Goal: Navigation & Orientation: Find specific page/section

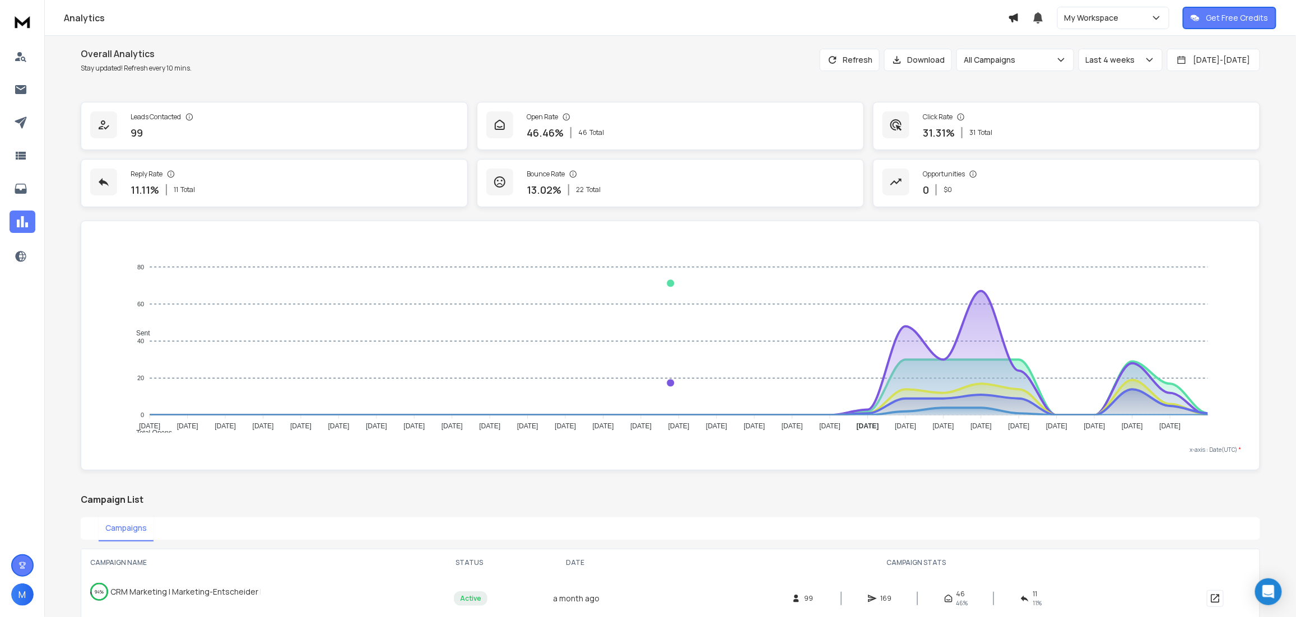
click at [23, 78] on div at bounding box center [23, 158] width 26 height 226
click at [25, 81] on link at bounding box center [21, 89] width 22 height 22
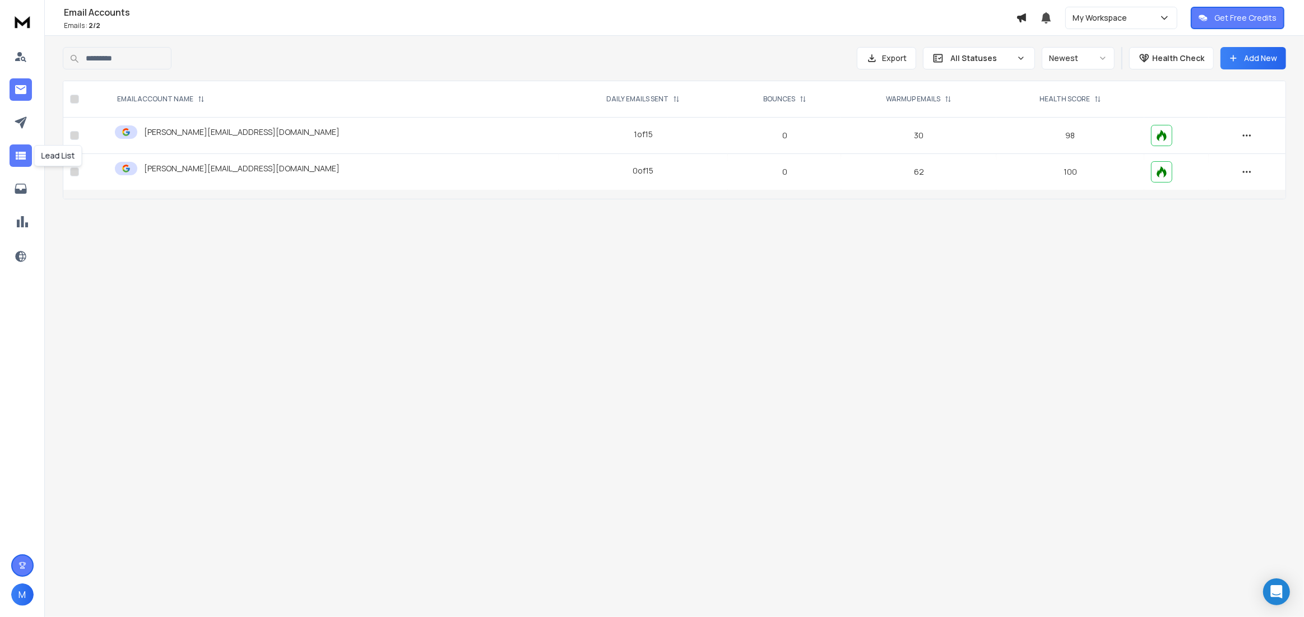
click at [25, 153] on icon at bounding box center [21, 156] width 10 height 8
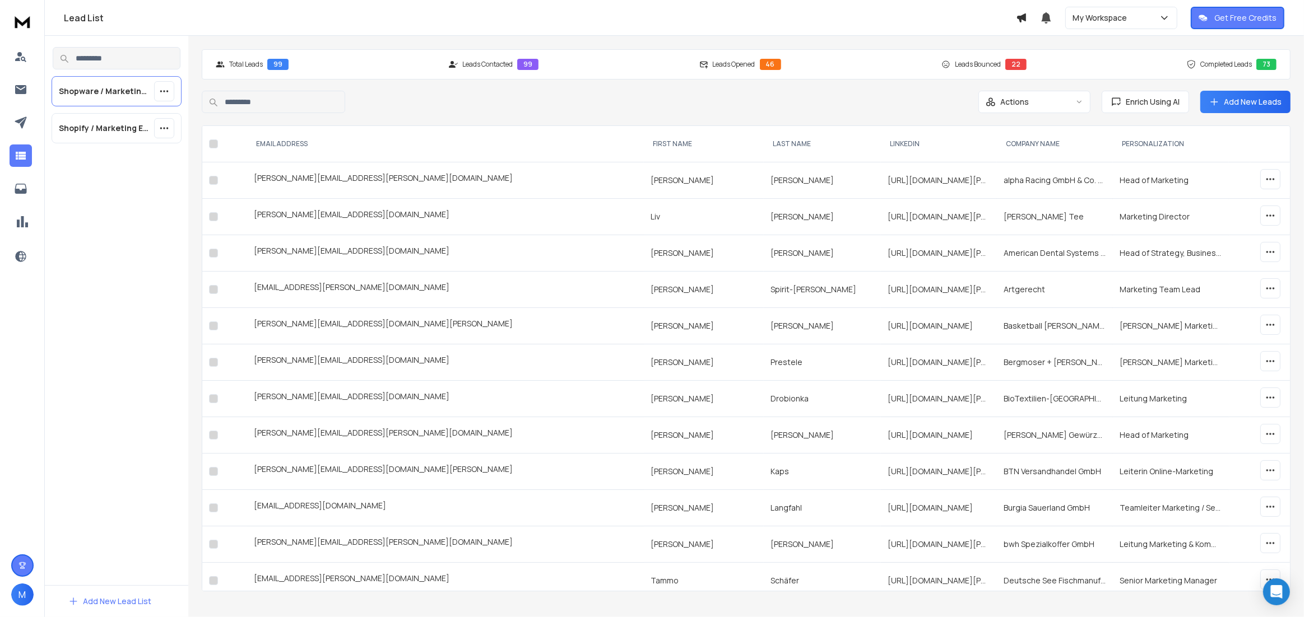
click at [1016, 63] on div "22" at bounding box center [1015, 64] width 21 height 11
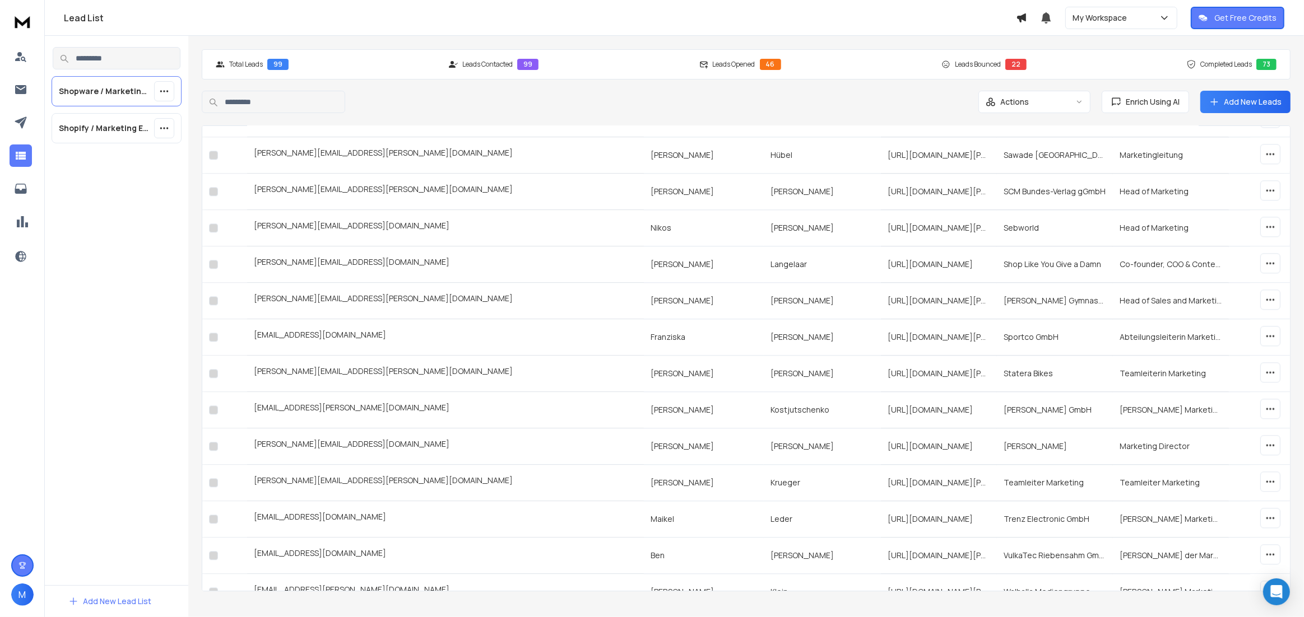
scroll to position [2977, 0]
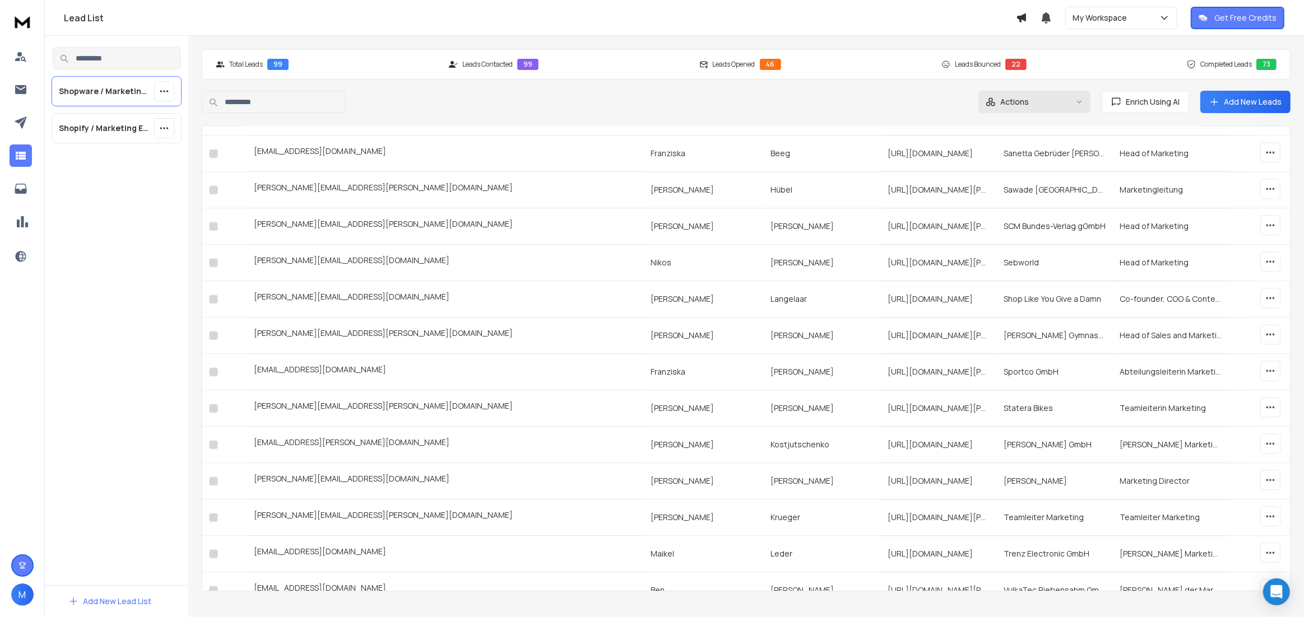
click at [1003, 95] on button "Actions" at bounding box center [1034, 102] width 112 height 22
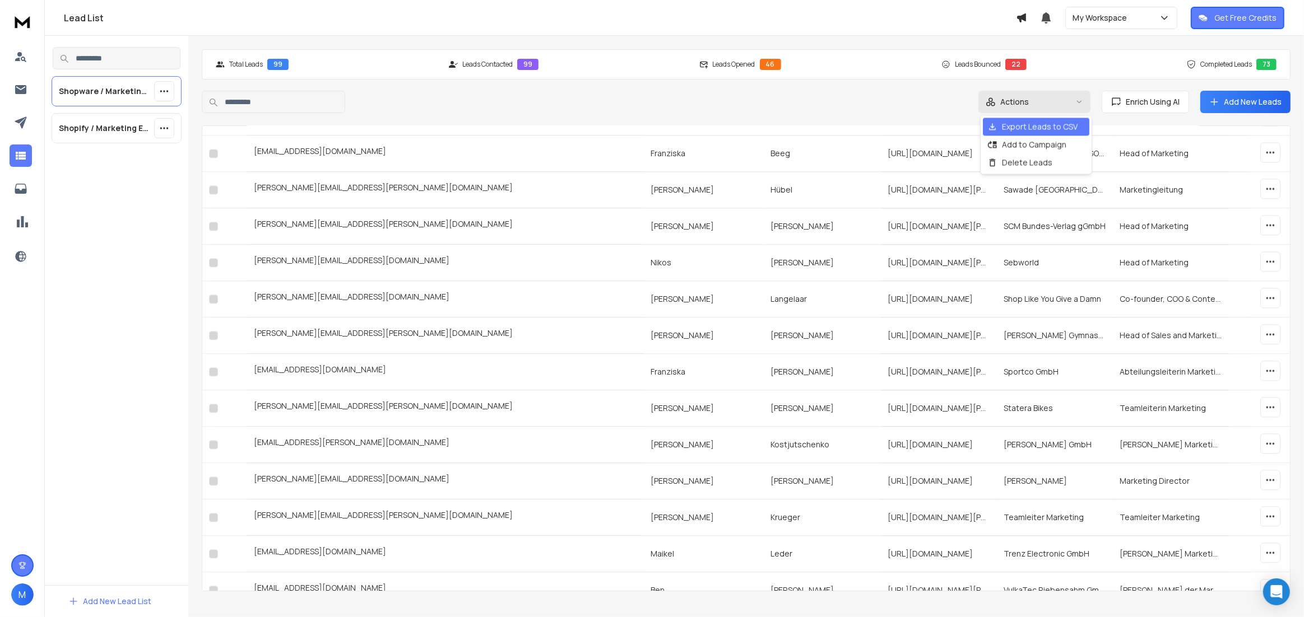
click at [1003, 95] on button "Actions" at bounding box center [1034, 102] width 112 height 22
click at [18, 86] on icon at bounding box center [20, 89] width 11 height 9
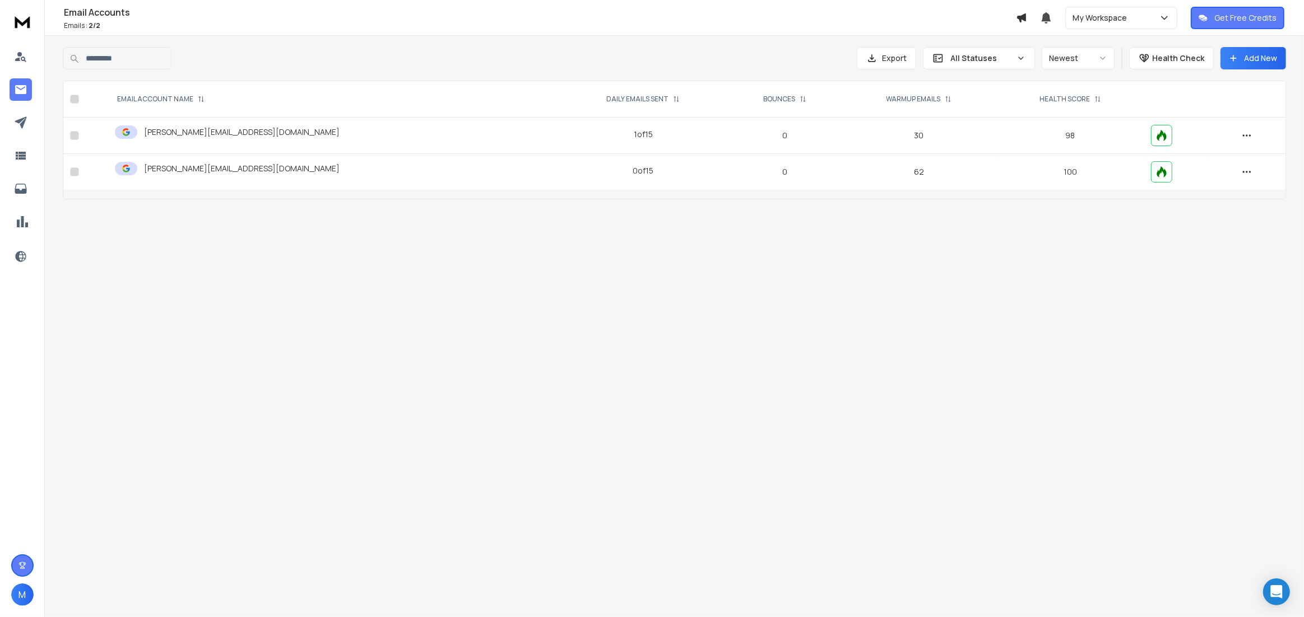
click at [172, 74] on div "Export All Statuses Newest Health Check Add New EMAIL ACCOUNT NAME DAILY EMAILS…" at bounding box center [674, 123] width 1223 height 152
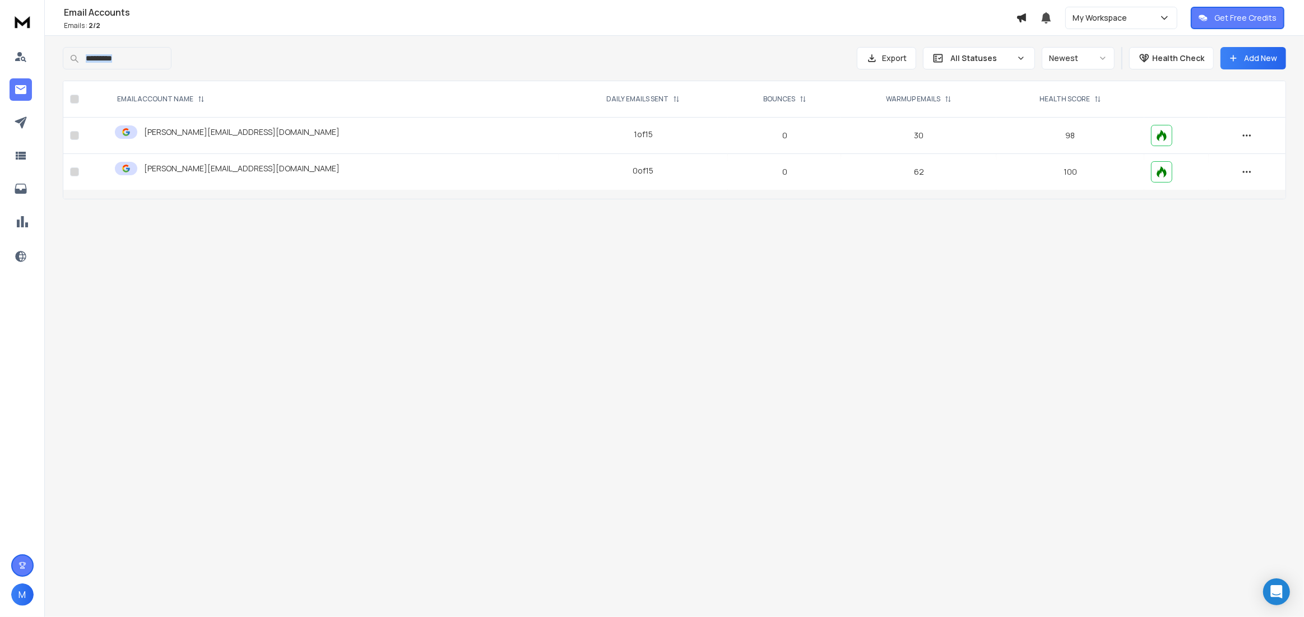
click at [172, 74] on div "Export All Statuses Newest Health Check Add New EMAIL ACCOUNT NAME DAILY EMAILS…" at bounding box center [674, 123] width 1223 height 152
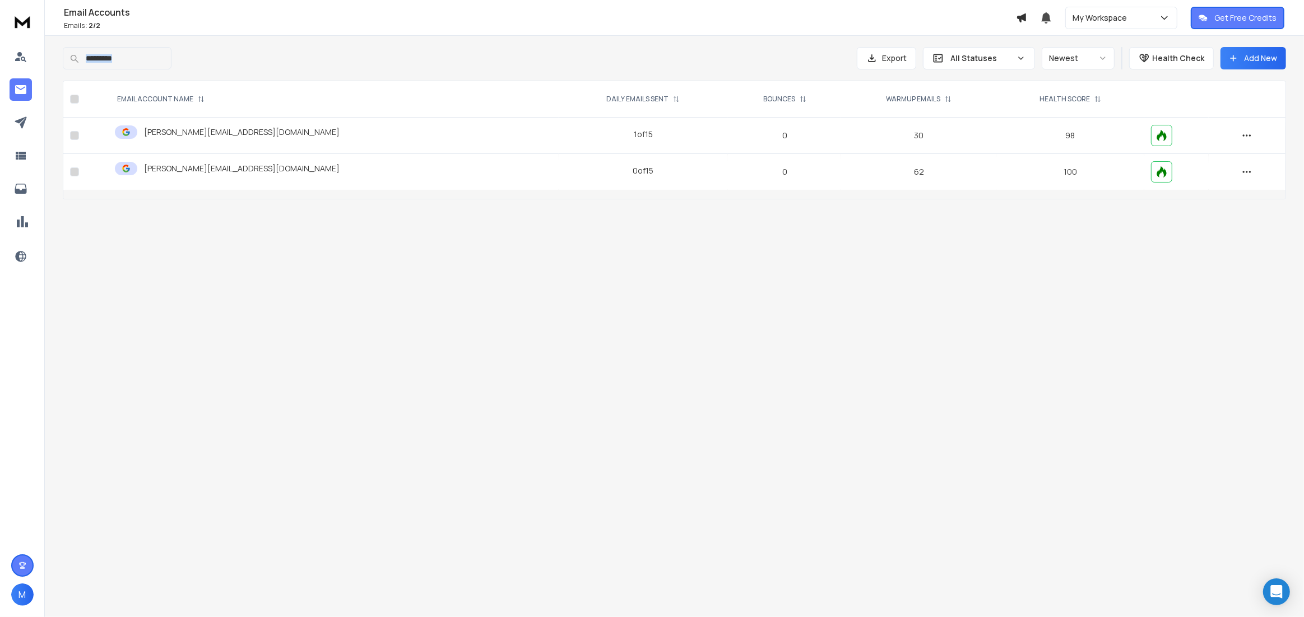
click at [172, 74] on div "Export All Statuses Newest Health Check Add New EMAIL ACCOUNT NAME DAILY EMAILS…" at bounding box center [674, 123] width 1223 height 152
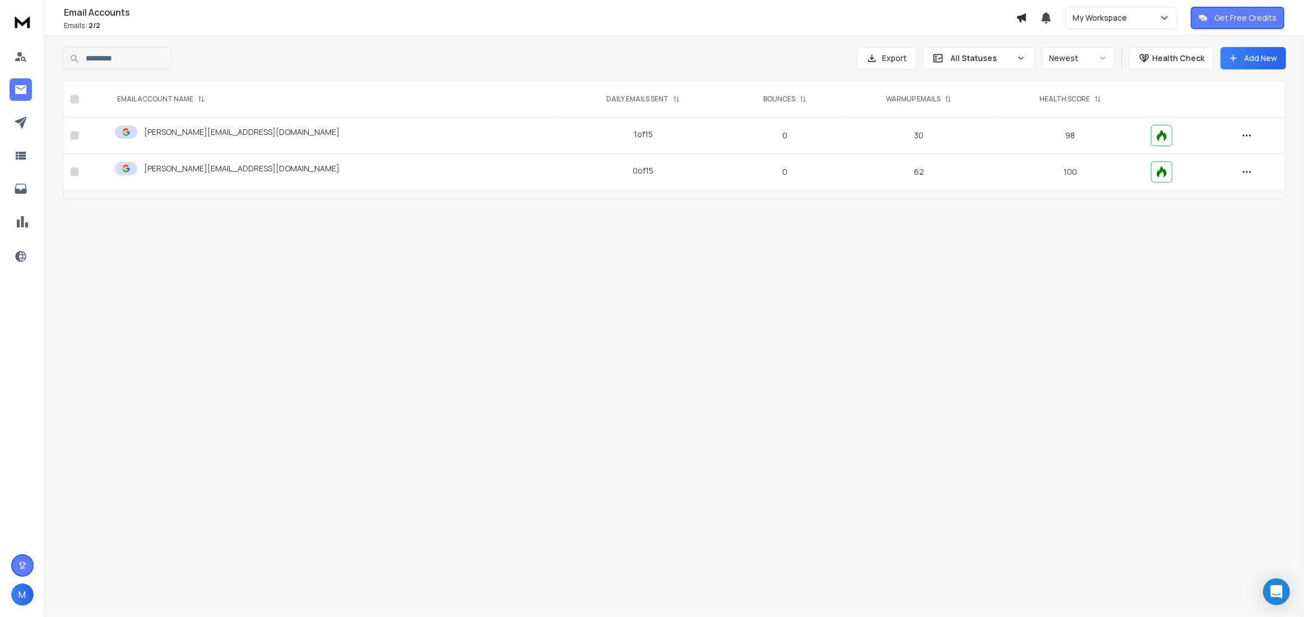
drag, startPoint x: 172, startPoint y: 74, endPoint x: 189, endPoint y: 55, distance: 25.0
click at [190, 59] on div "Export All Statuses Newest Health Check Add New EMAIL ACCOUNT NAME DAILY EMAILS…" at bounding box center [674, 123] width 1223 height 152
